Goal: Task Accomplishment & Management: Manage account settings

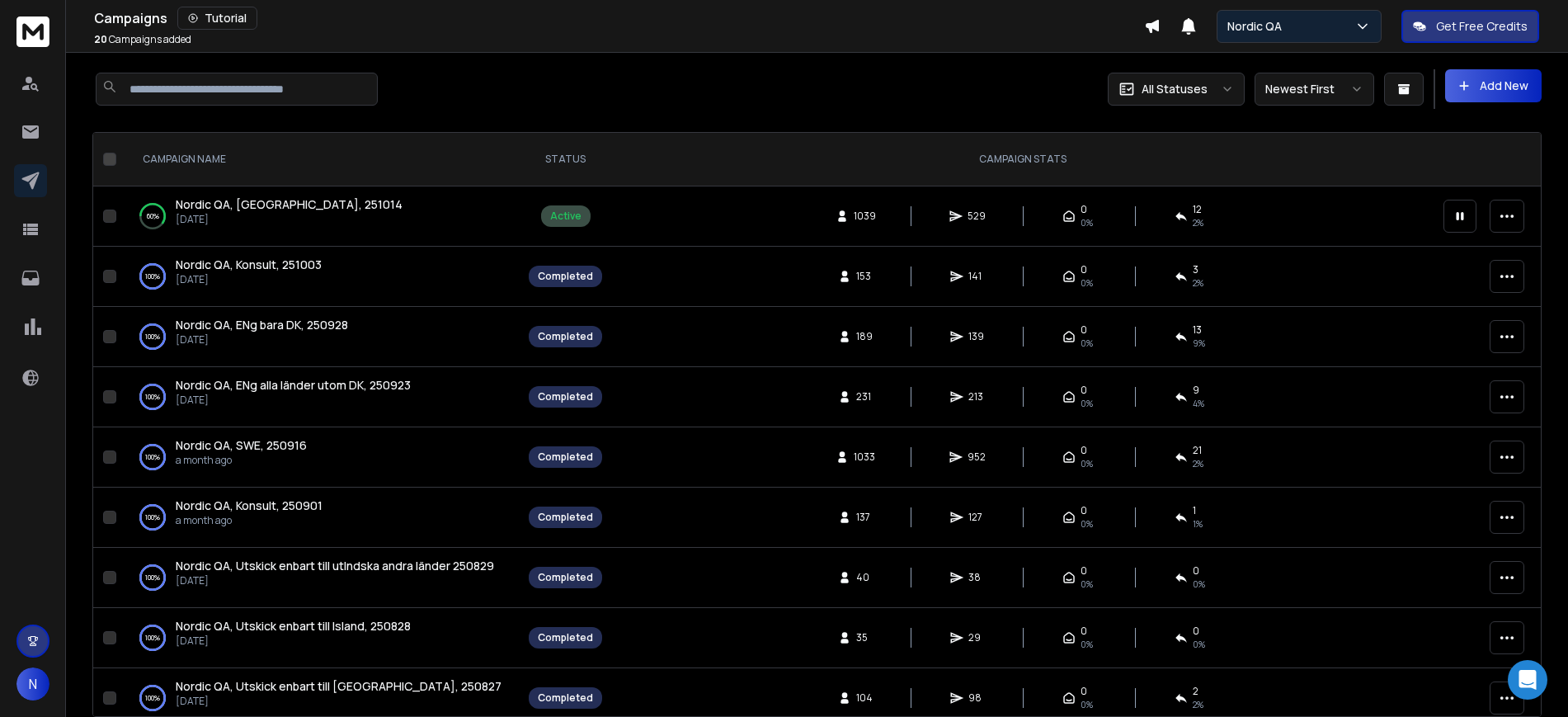
click at [1266, 25] on p "Nordic QA" at bounding box center [1257, 27] width 61 height 17
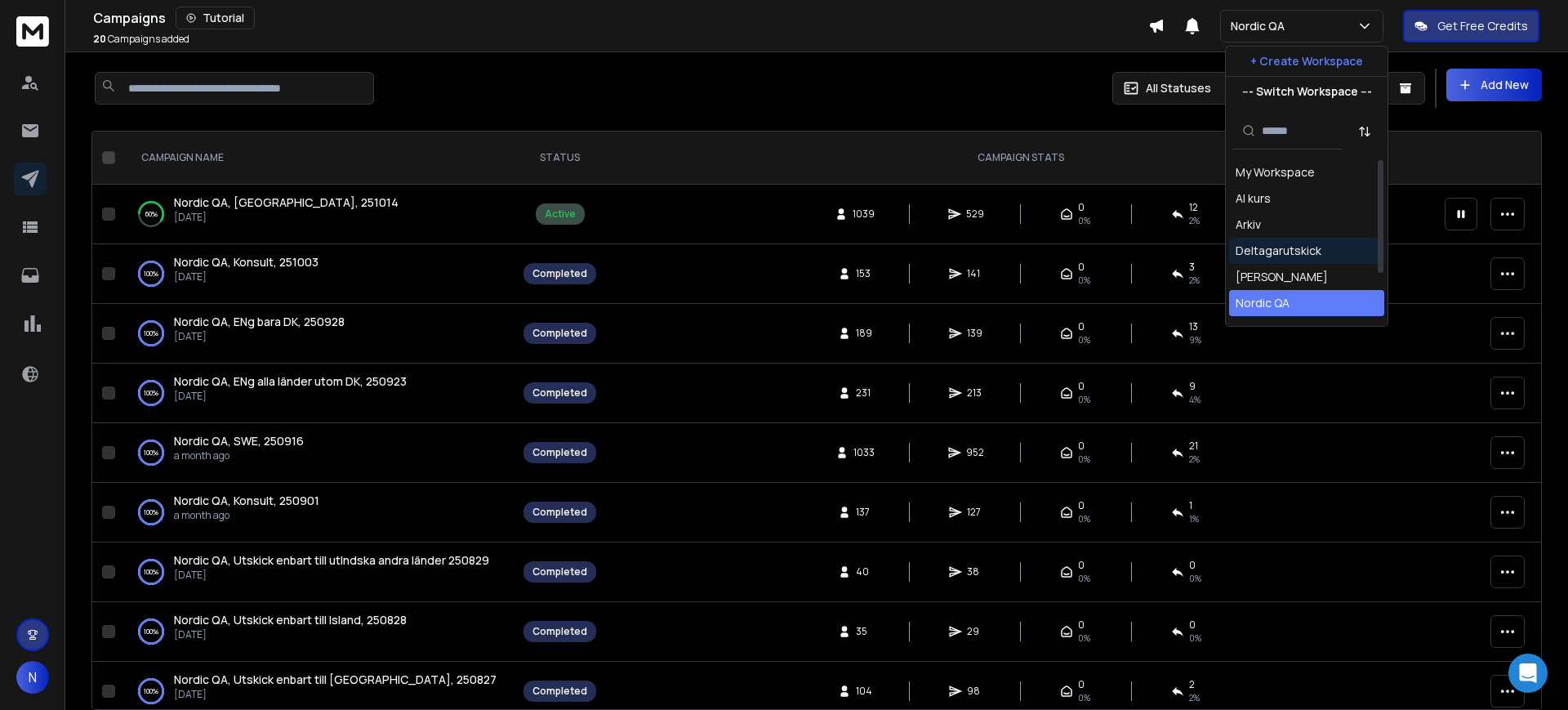
click at [1290, 253] on div "Deltagarutskick" at bounding box center [1279, 251] width 86 height 16
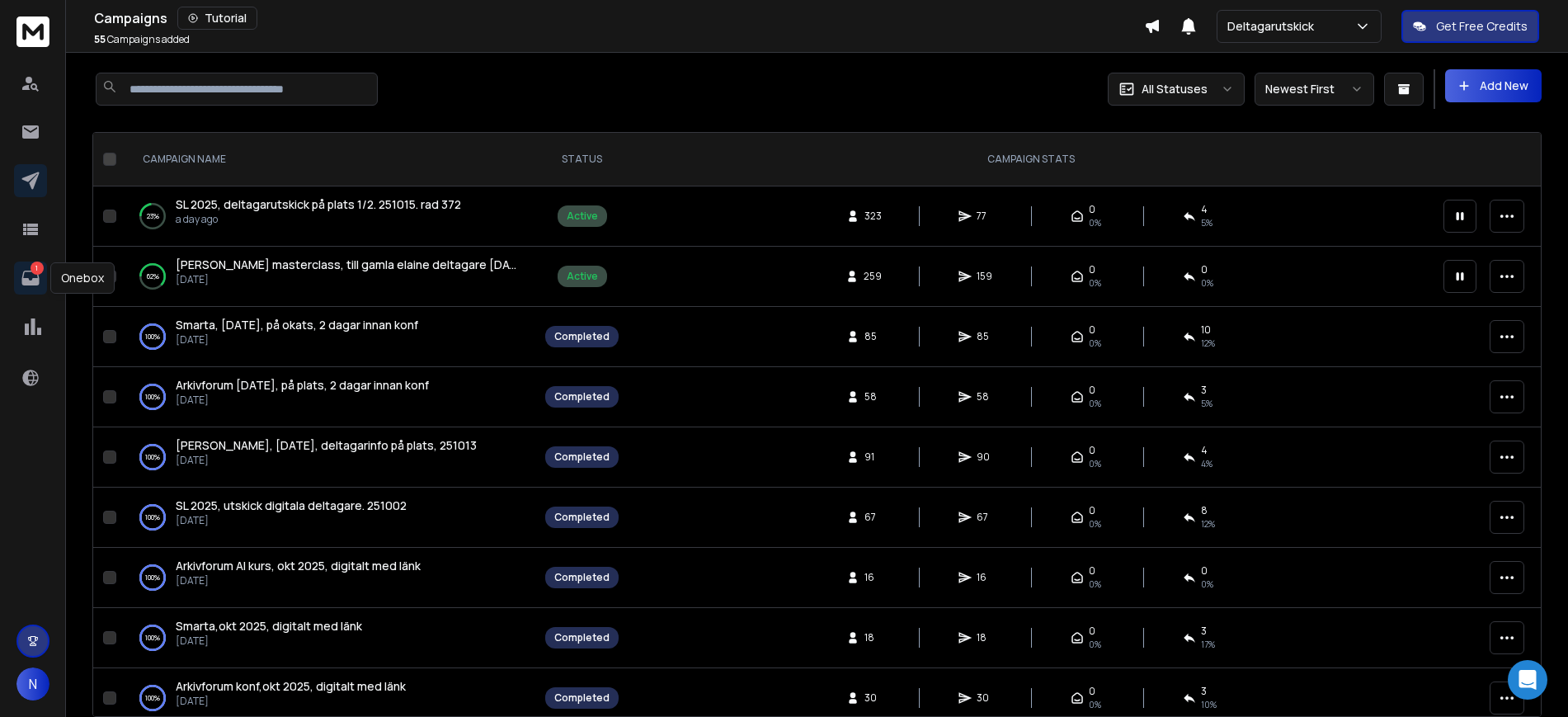
click at [32, 277] on icon at bounding box center [30, 278] width 19 height 19
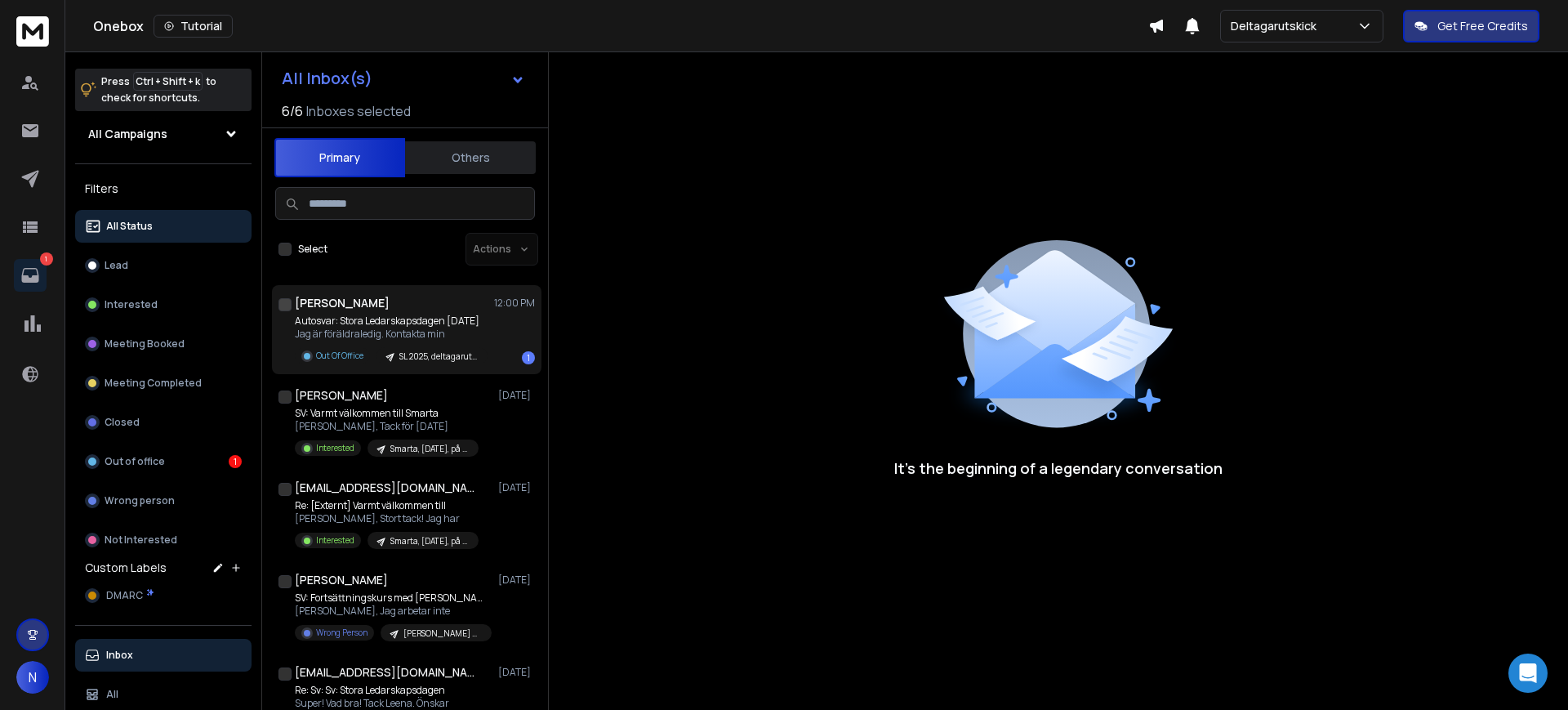
click at [409, 315] on p "Autosvar: Stora Ledarskapsdagen 6 nov" at bounding box center [391, 321] width 192 height 13
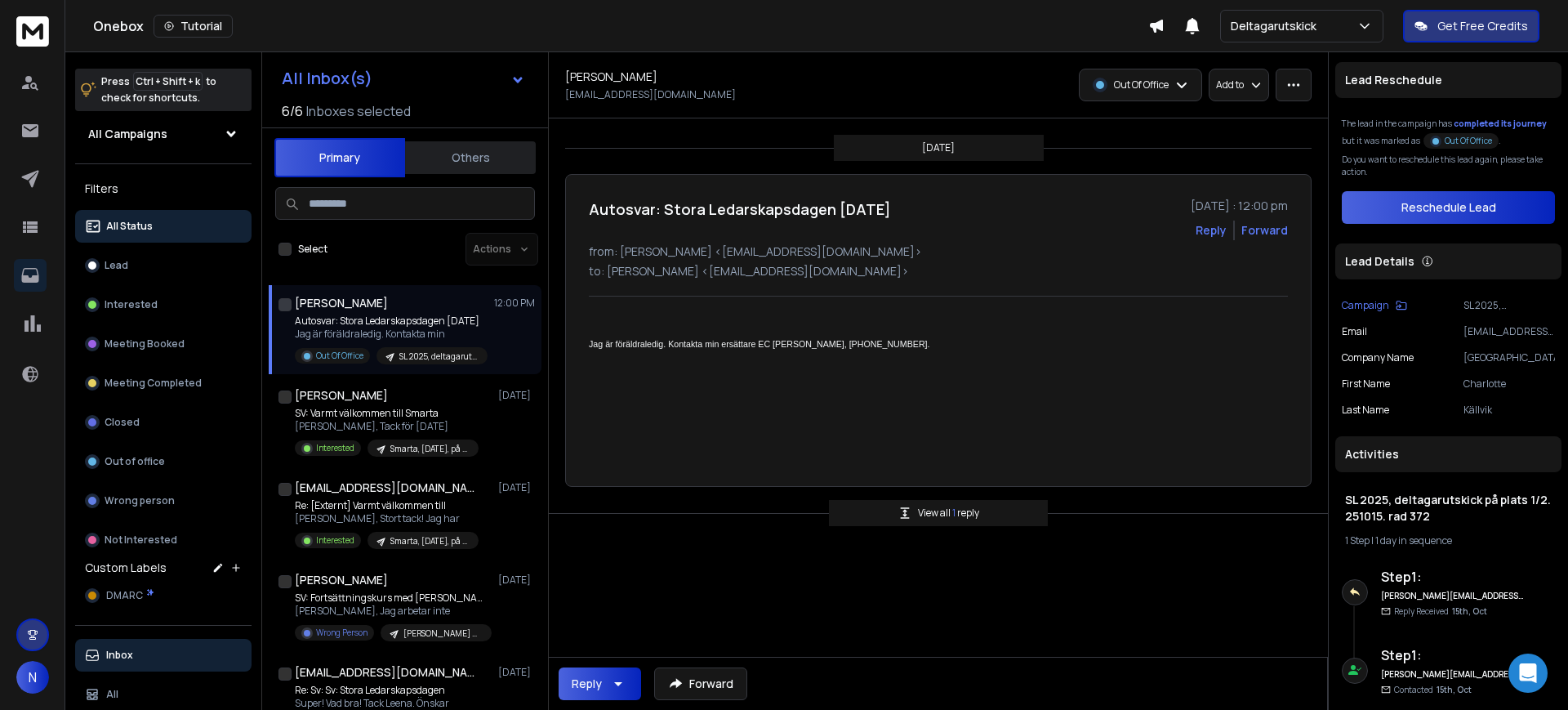
click at [1303, 79] on button "button" at bounding box center [1292, 85] width 36 height 33
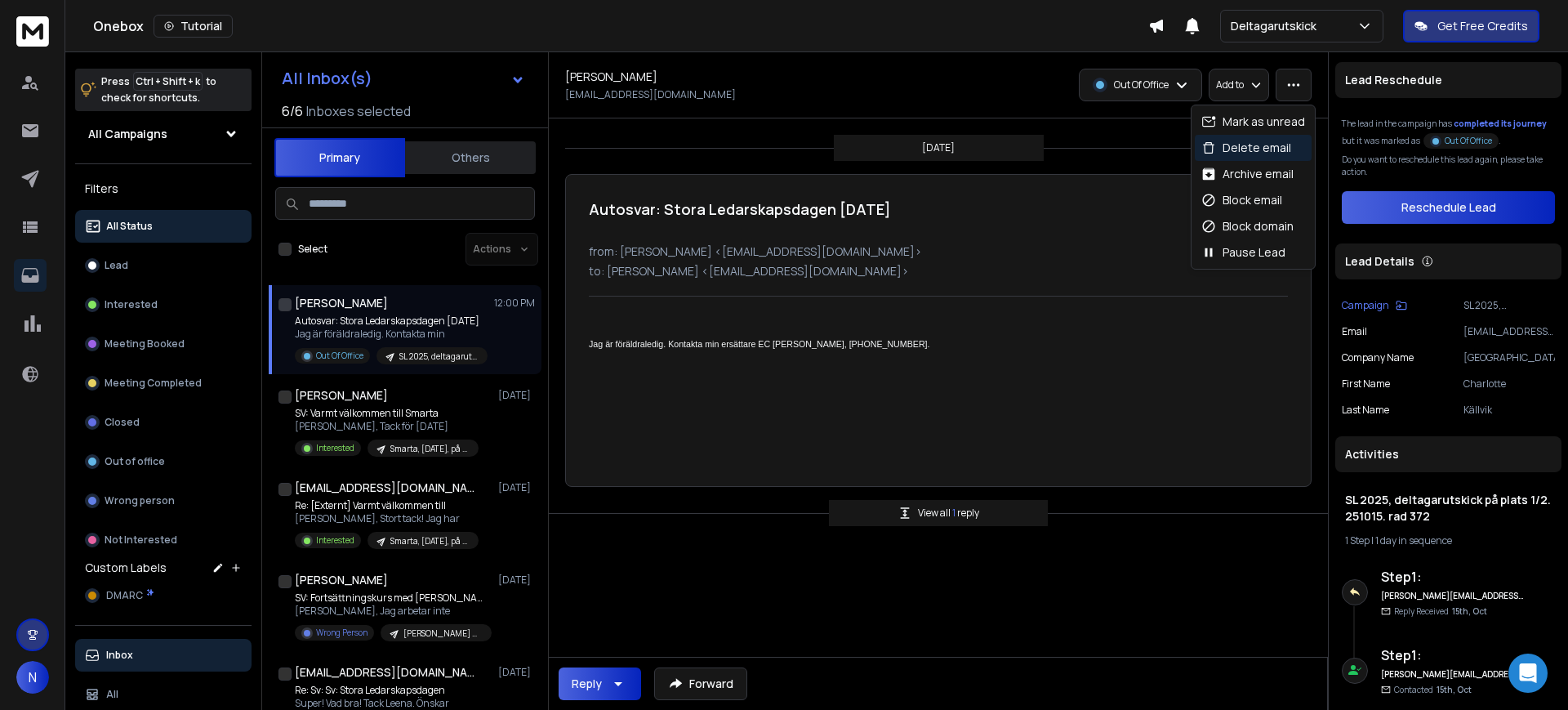
click at [1266, 147] on div "Delete email" at bounding box center [1246, 147] width 90 height 16
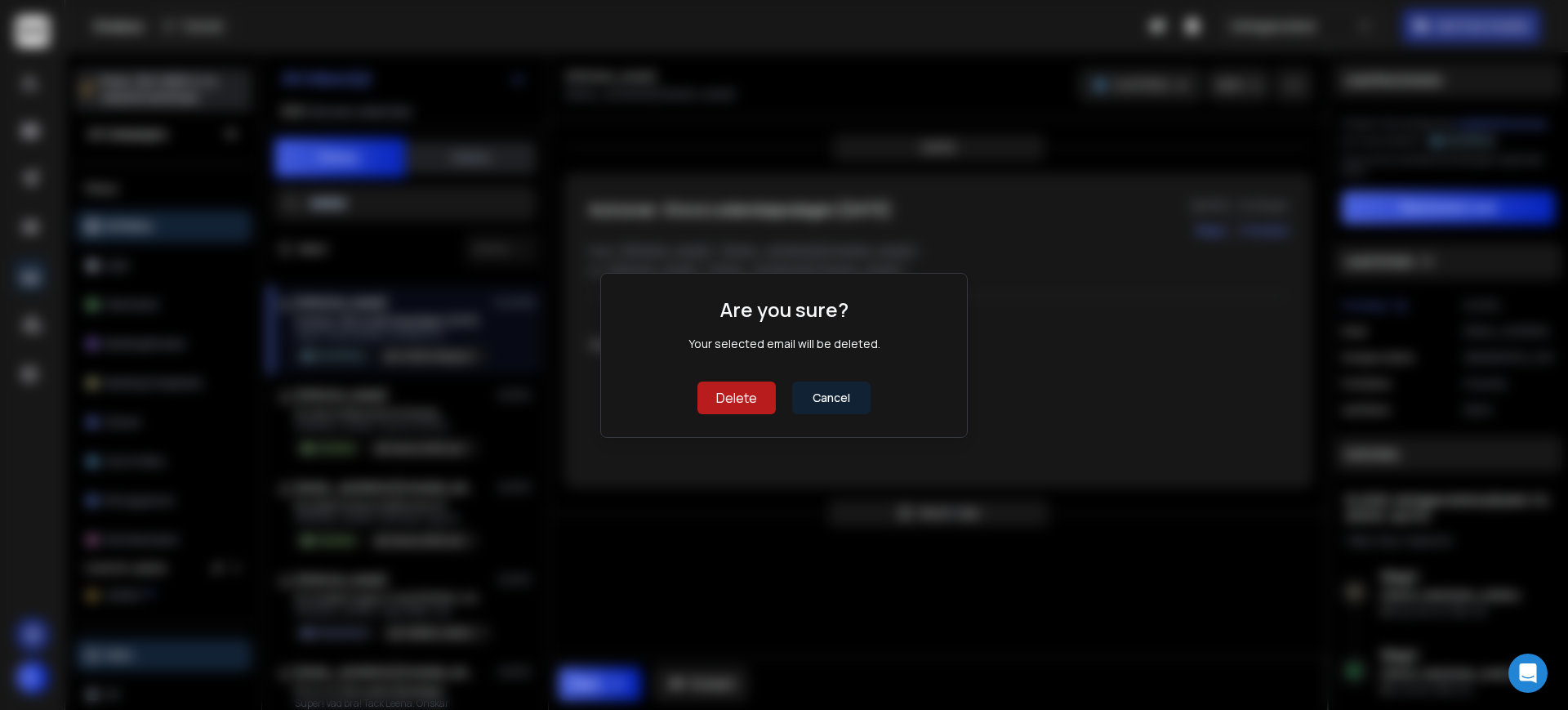
click at [742, 397] on button "Delete" at bounding box center [736, 398] width 79 height 33
